Goal: Task Accomplishment & Management: Manage account settings

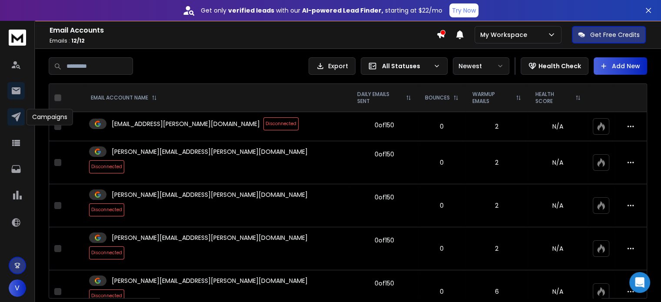
click at [11, 114] on icon at bounding box center [16, 117] width 10 height 10
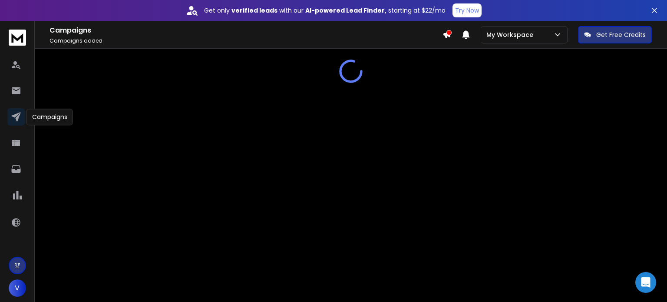
click at [9, 114] on link at bounding box center [15, 116] width 17 height 17
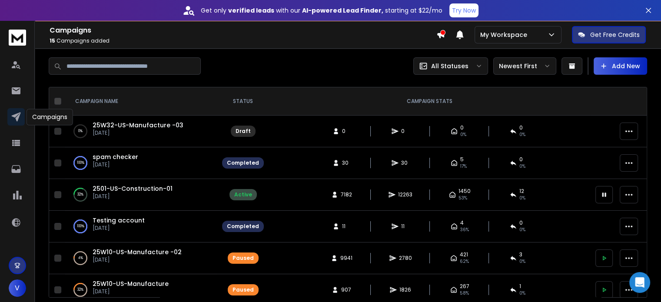
click at [146, 186] on span "2501-US-Construction-01" at bounding box center [133, 188] width 80 height 9
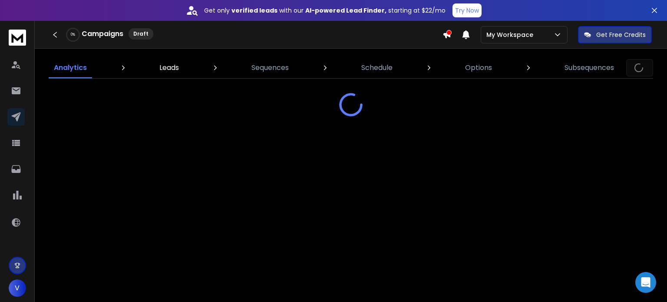
click at [173, 73] on p "Leads" at bounding box center [169, 68] width 20 height 10
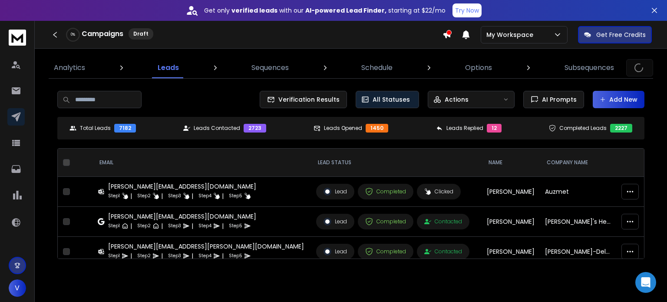
click at [401, 99] on p "All Statuses" at bounding box center [391, 99] width 37 height 9
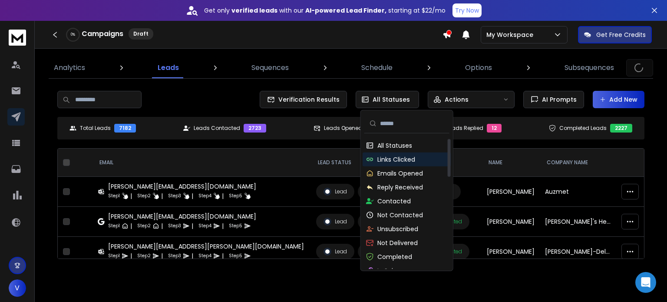
click at [398, 163] on p "Links Clicked" at bounding box center [397, 159] width 38 height 9
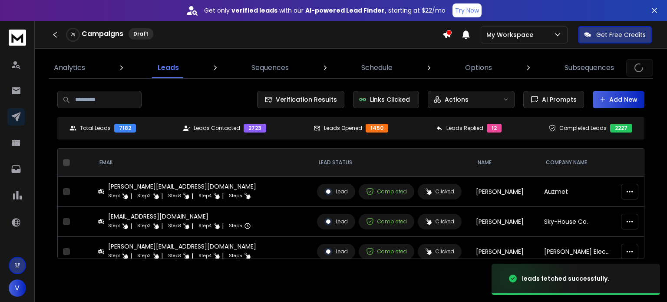
click at [467, 116] on div "Verification Results Links Clicked Actions AI Prompts Add New Total Leads 7182 …" at bounding box center [350, 170] width 587 height 159
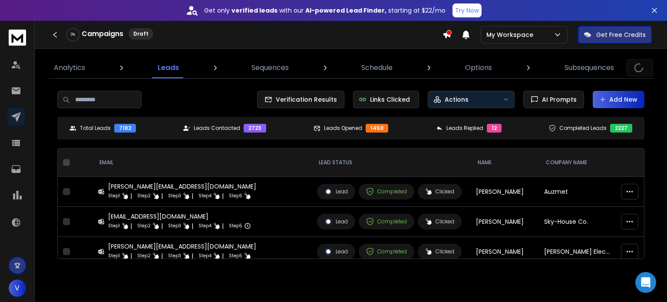
click at [461, 96] on p "Actions" at bounding box center [457, 99] width 24 height 9
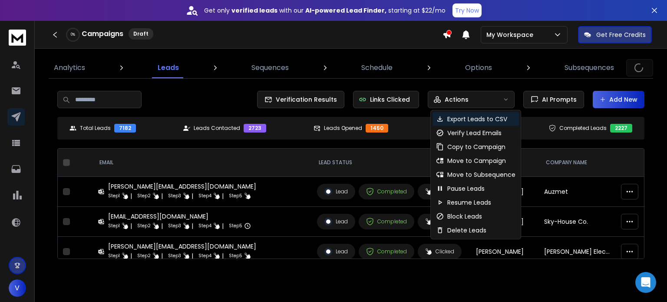
click at [461, 124] on div "Export Leads to CSV" at bounding box center [476, 119] width 86 height 14
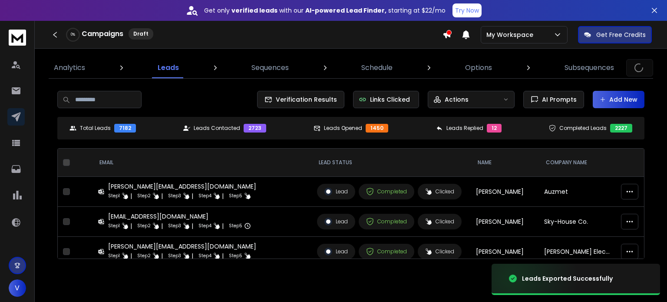
click at [383, 23] on div "0 % Campaigns Draft My Workspace Get Free Credits" at bounding box center [333, 35] width 667 height 28
